Goal: Check status

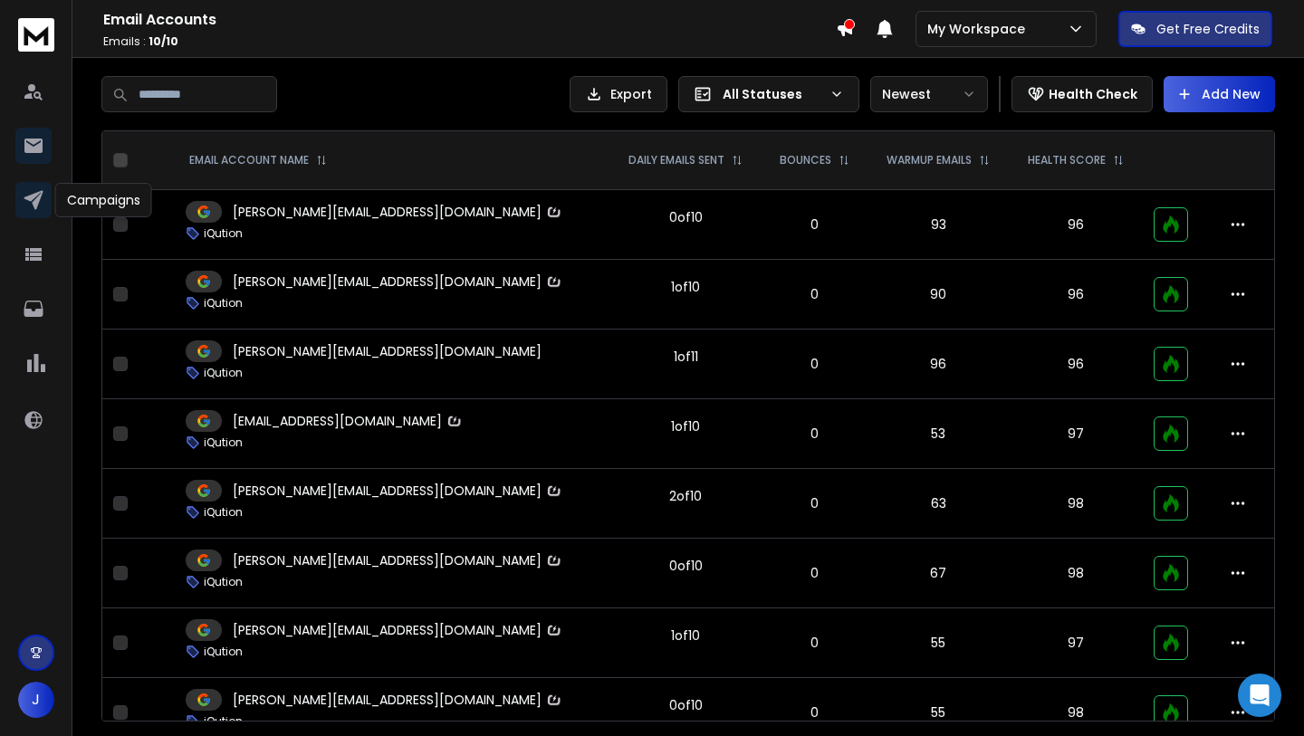
click at [34, 196] on icon at bounding box center [33, 199] width 19 height 19
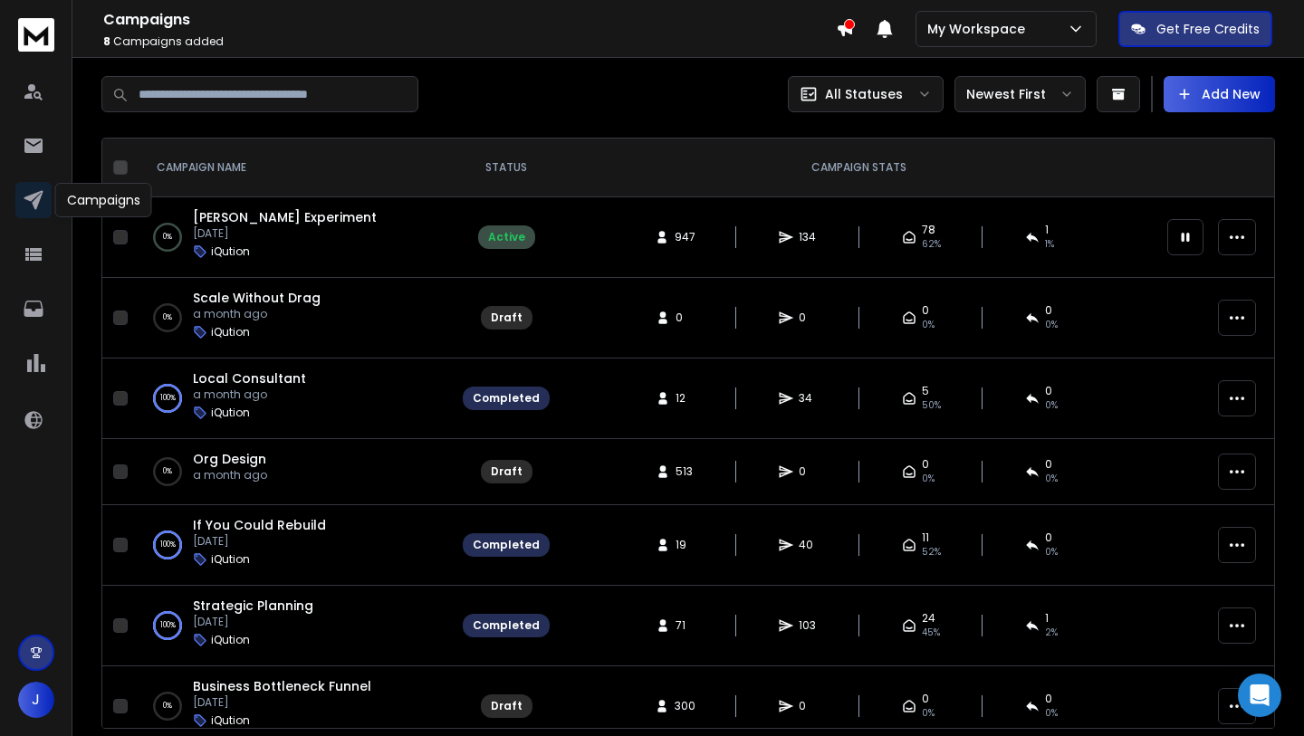
click at [287, 233] on p "[DATE]" at bounding box center [285, 233] width 184 height 14
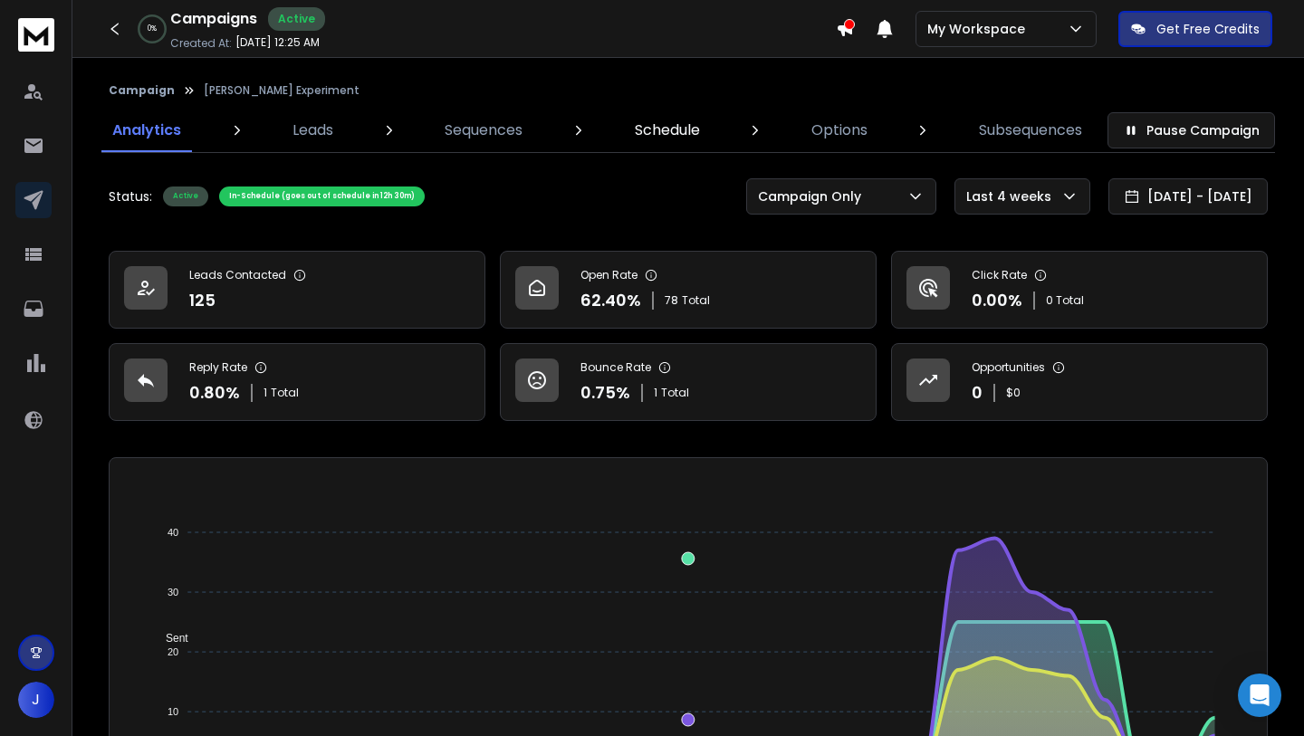
click at [669, 130] on p "Schedule" at bounding box center [667, 131] width 65 height 22
